Goal: Task Accomplishment & Management: Manage account settings

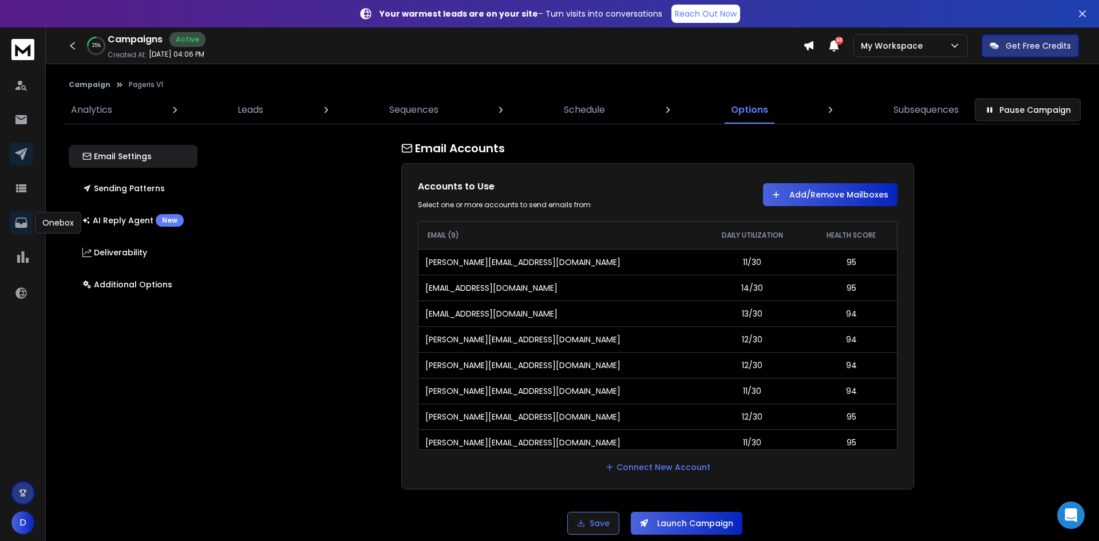
click at [20, 220] on icon at bounding box center [21, 223] width 14 height 14
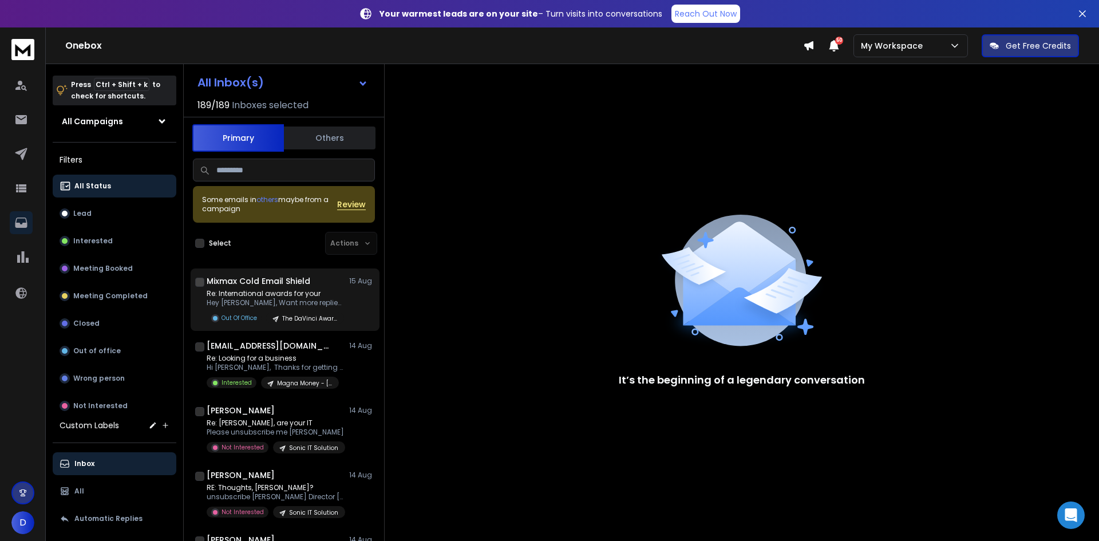
drag, startPoint x: 267, startPoint y: 291, endPoint x: 255, endPoint y: 298, distance: 14.1
click at [266, 291] on p "Re: International awards for your" at bounding box center [275, 293] width 137 height 9
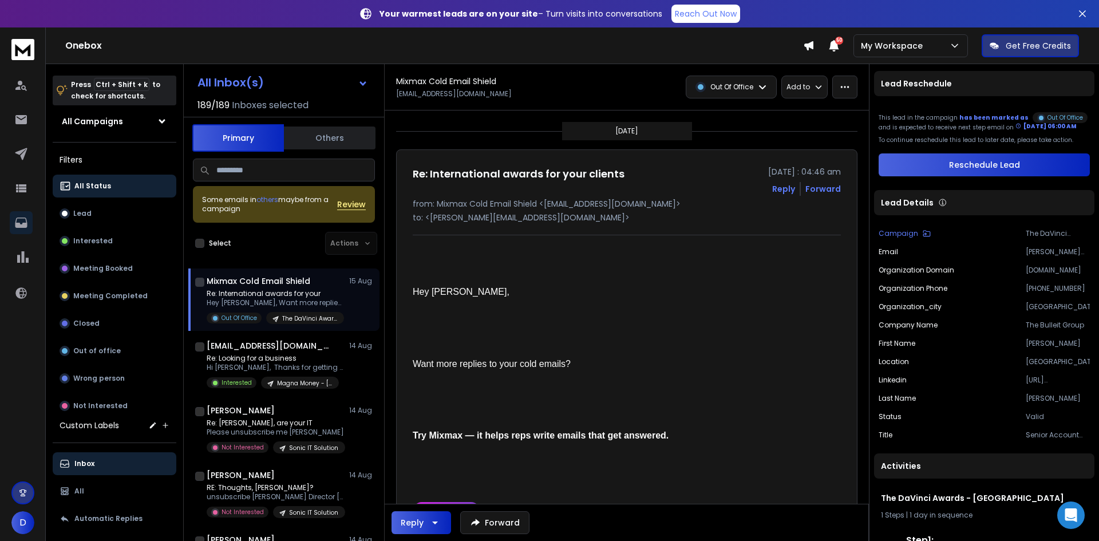
click at [532, 304] on td "Hey [PERSON_NAME], Want more replies to your cold emails? Try Mixmax — it helps…" at bounding box center [580, 547] width 334 height 594
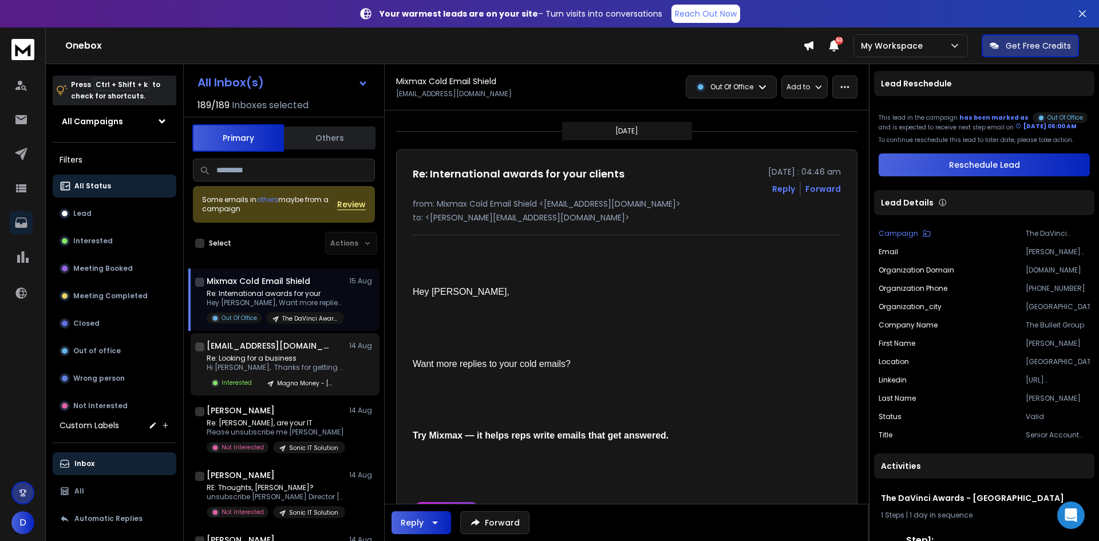
click at [278, 355] on p "Re: Looking for a business" at bounding box center [275, 358] width 137 height 9
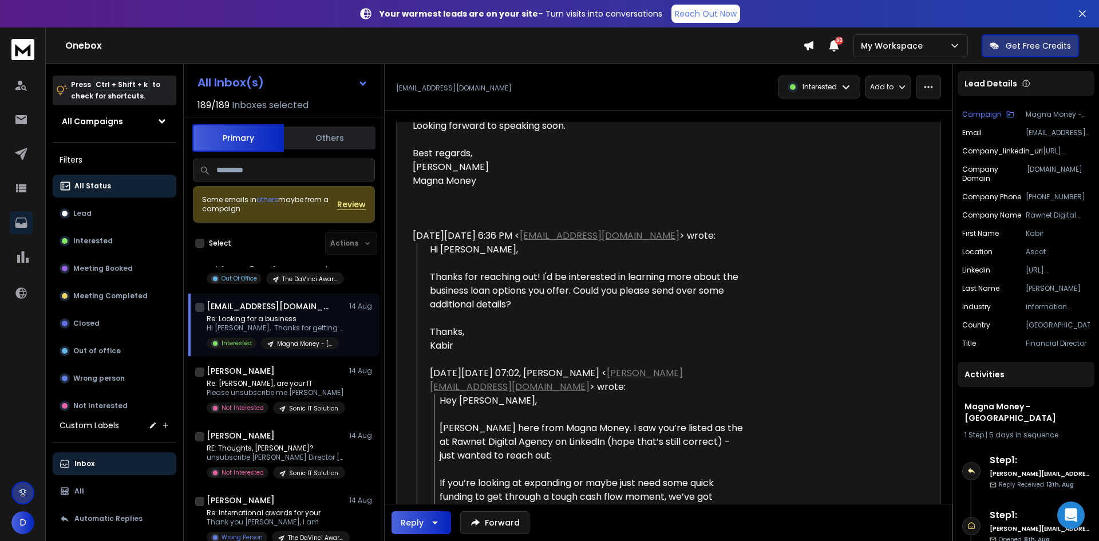
scroll to position [57, 0]
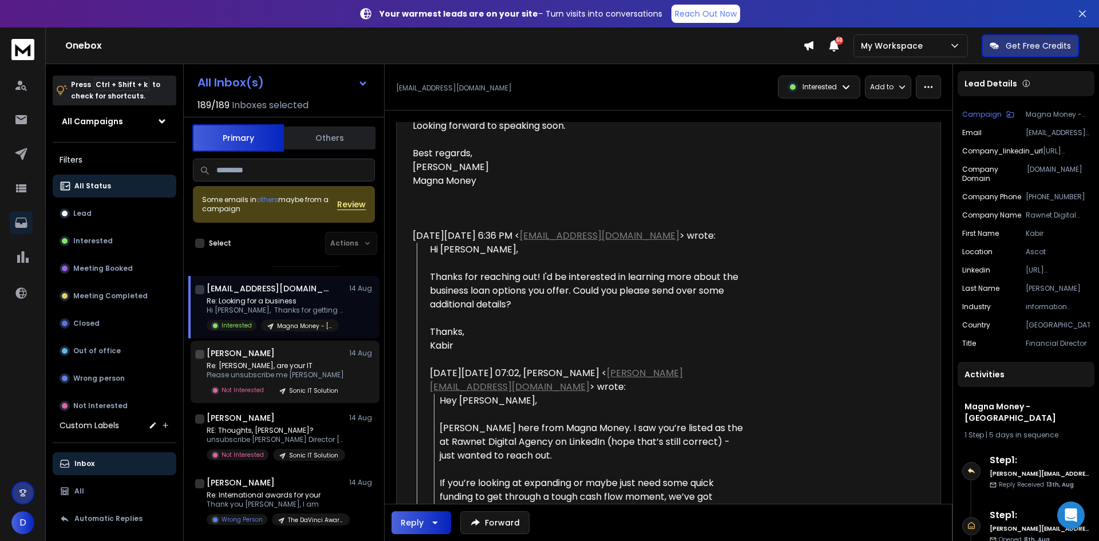
click at [251, 354] on h1 "[PERSON_NAME]" at bounding box center [241, 352] width 68 height 11
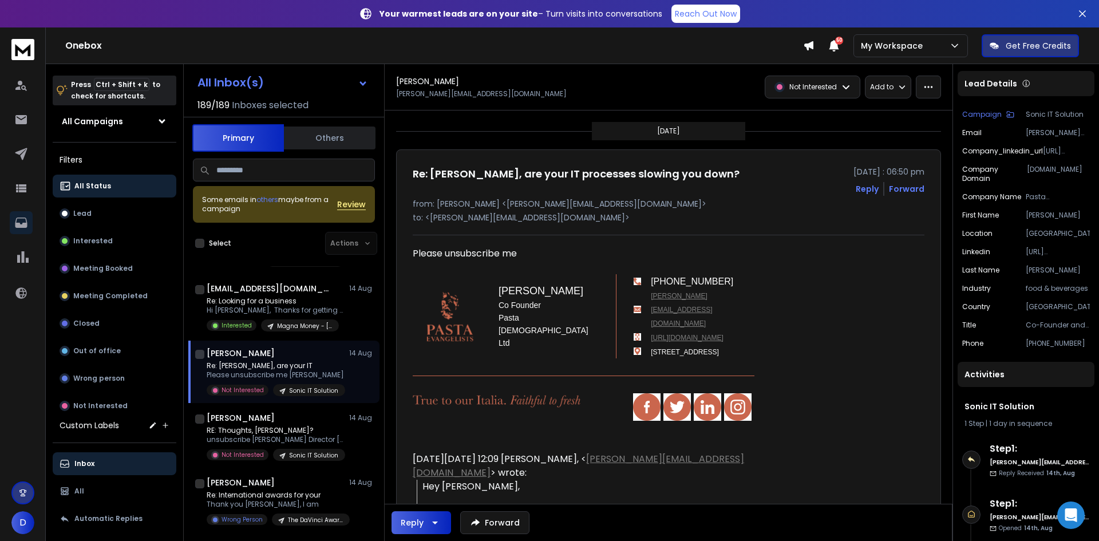
scroll to position [114, 0]
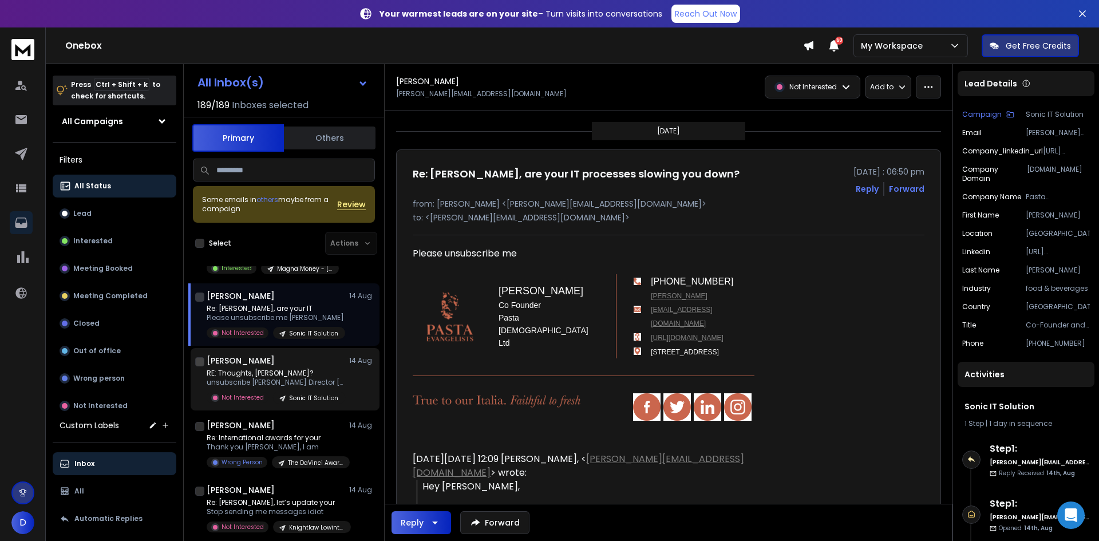
click at [253, 356] on h1 "[PERSON_NAME]" at bounding box center [241, 360] width 68 height 11
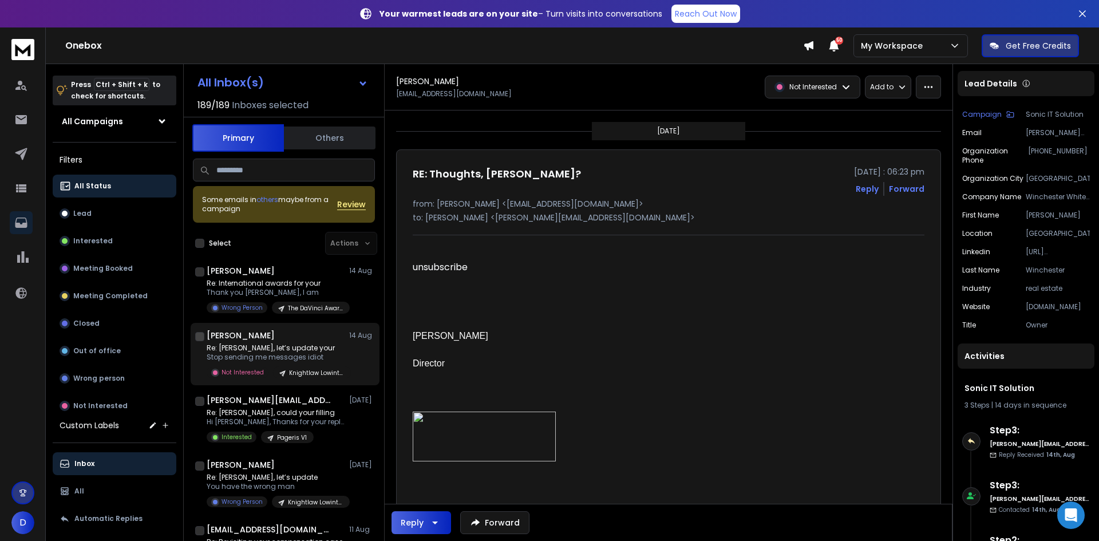
scroll to position [286, 0]
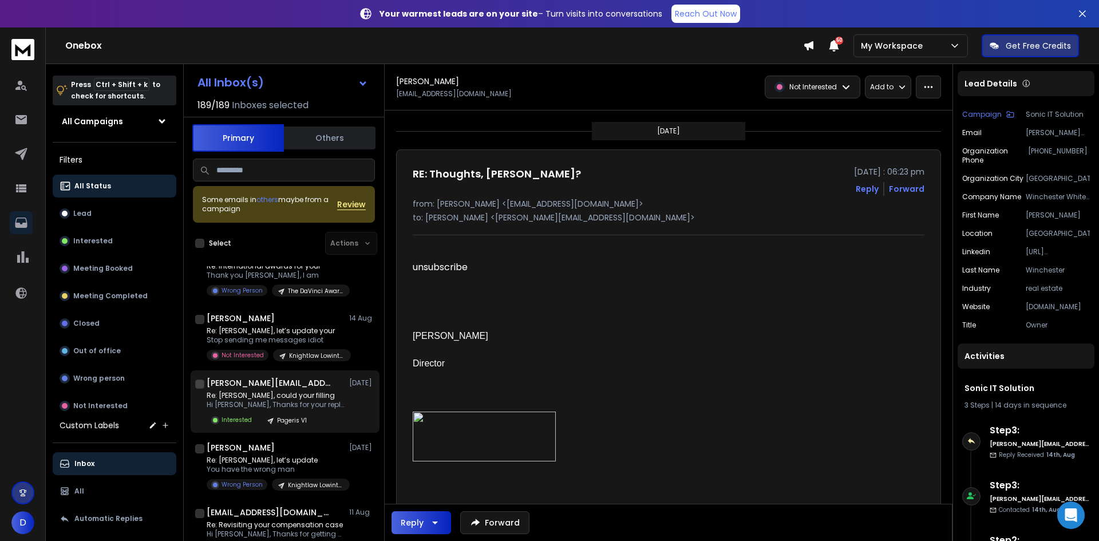
click at [246, 376] on div "[PERSON_NAME][EMAIL_ADDRESS][DOMAIN_NAME] [DATE] Re: [PERSON_NAME], could your …" at bounding box center [285, 401] width 189 height 62
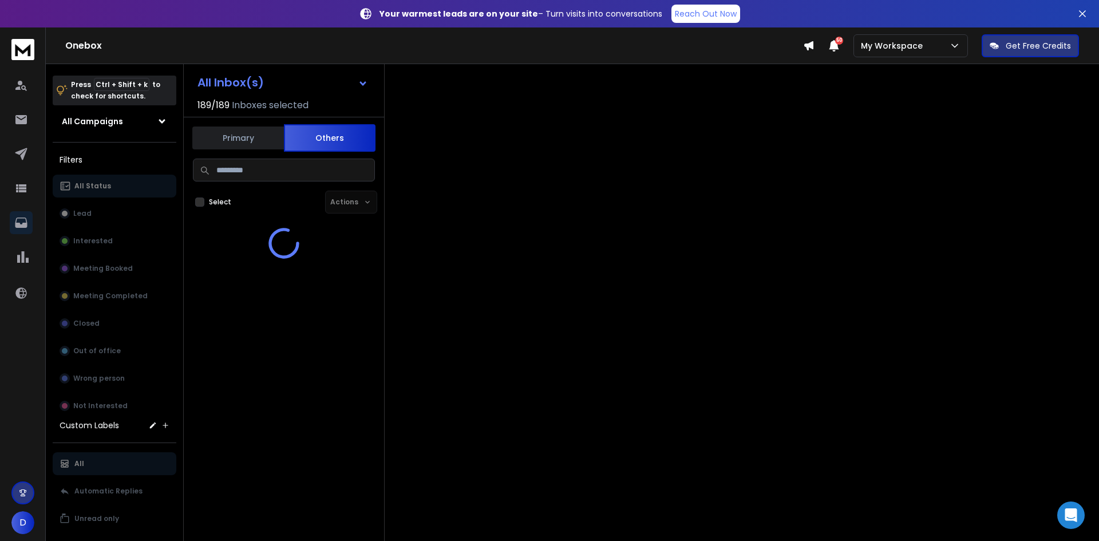
click at [348, 142] on button "Others" at bounding box center [330, 137] width 92 height 27
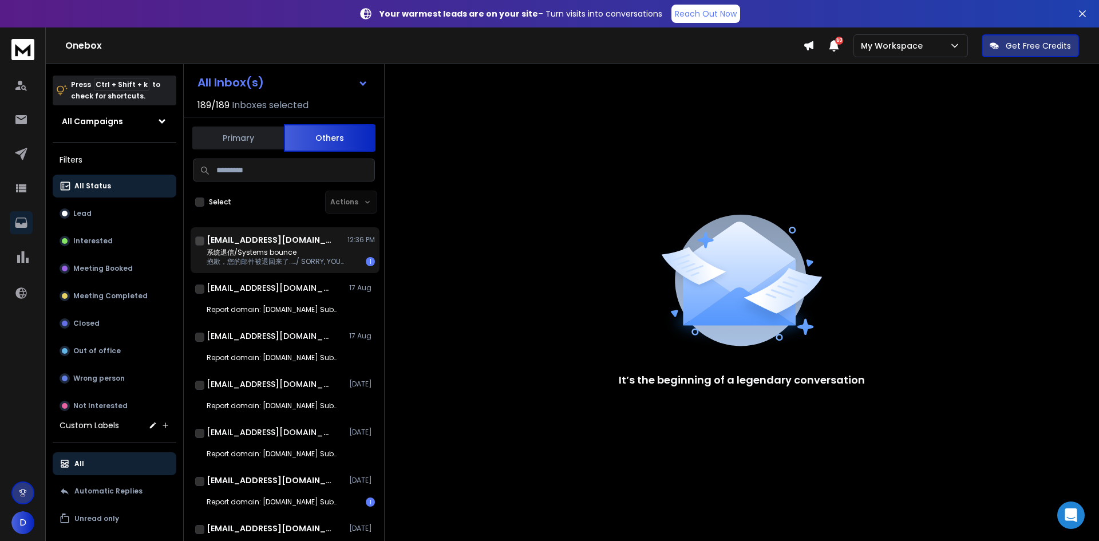
click at [331, 245] on div "[EMAIL_ADDRESS][DOMAIN_NAME] 12:36 PM" at bounding box center [291, 239] width 168 height 11
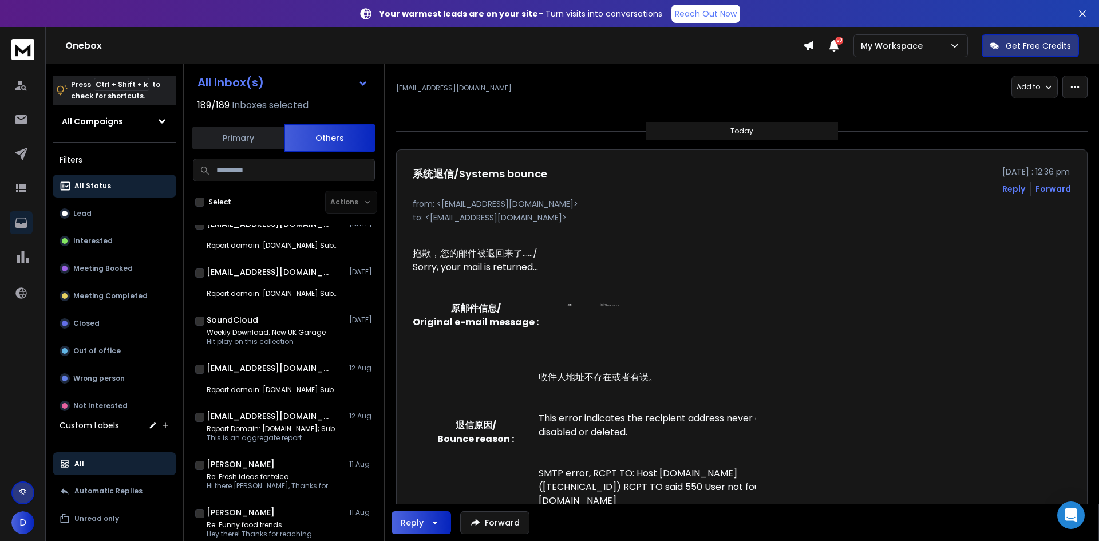
scroll to position [858, 0]
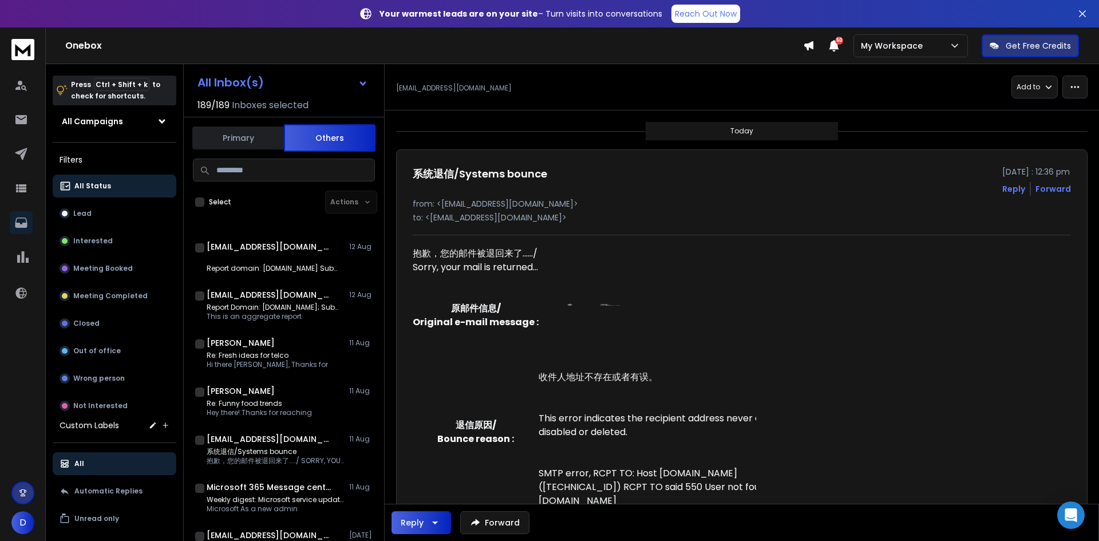
click at [98, 189] on p "All Status" at bounding box center [92, 185] width 37 height 9
